Goal: Navigation & Orientation: Find specific page/section

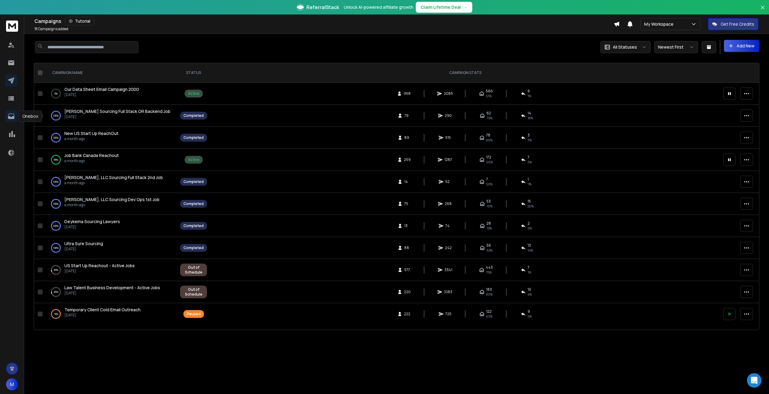
click at [15, 116] on link at bounding box center [11, 116] width 12 height 12
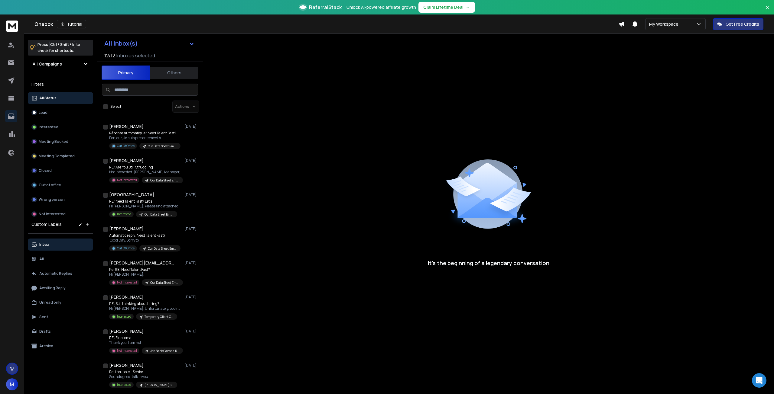
click at [181, 75] on button "Others" at bounding box center [174, 72] width 48 height 13
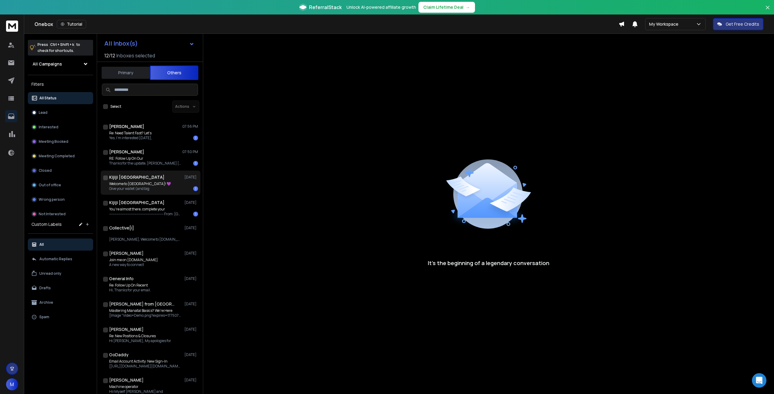
click at [163, 185] on div "Welcome to [GEOGRAPHIC_DATA]! 💜 Give your wallet (and big 1" at bounding box center [153, 187] width 89 height 10
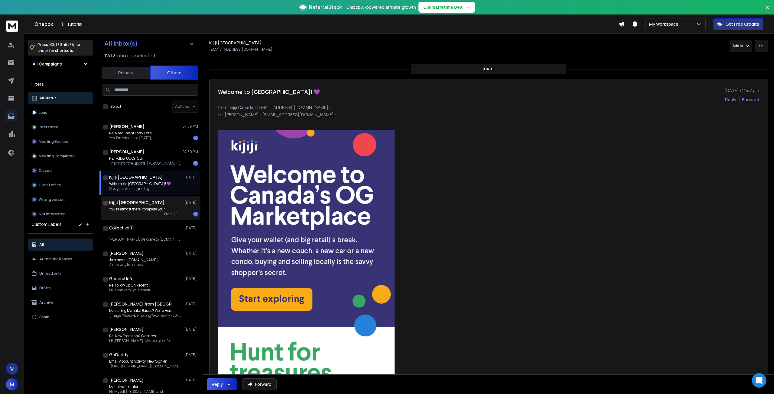
click at [157, 206] on div "[GEOGRAPHIC_DATA] [GEOGRAPHIC_DATA] [DATE] You're almost there, complete your -…" at bounding box center [153, 208] width 89 height 17
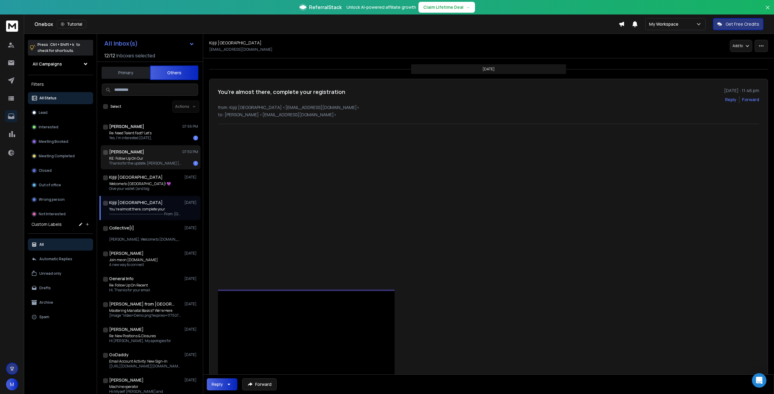
click at [168, 160] on p "RE: Follow Up On Our" at bounding box center [145, 158] width 73 height 5
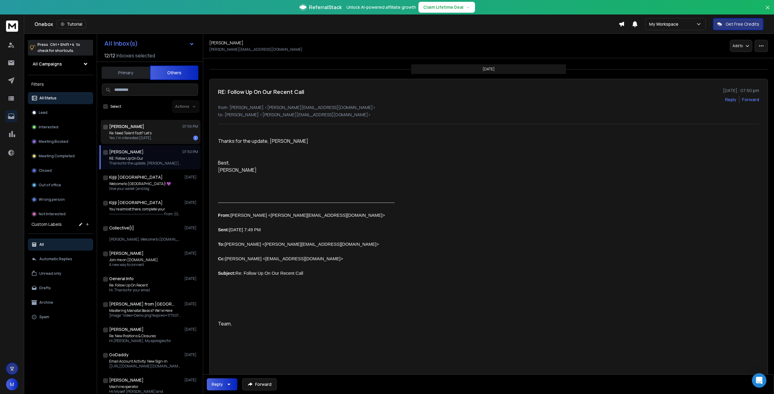
click at [152, 137] on p "Yes, I'm interested [DATE]," at bounding box center [130, 138] width 43 height 5
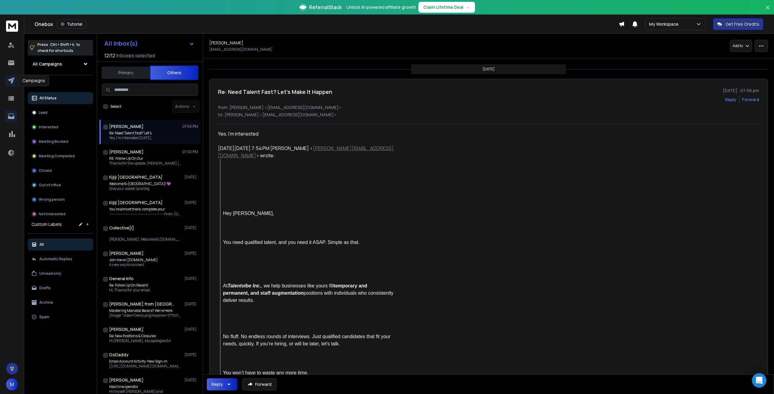
click at [13, 81] on icon at bounding box center [11, 80] width 7 height 7
